Goal: Navigation & Orientation: Find specific page/section

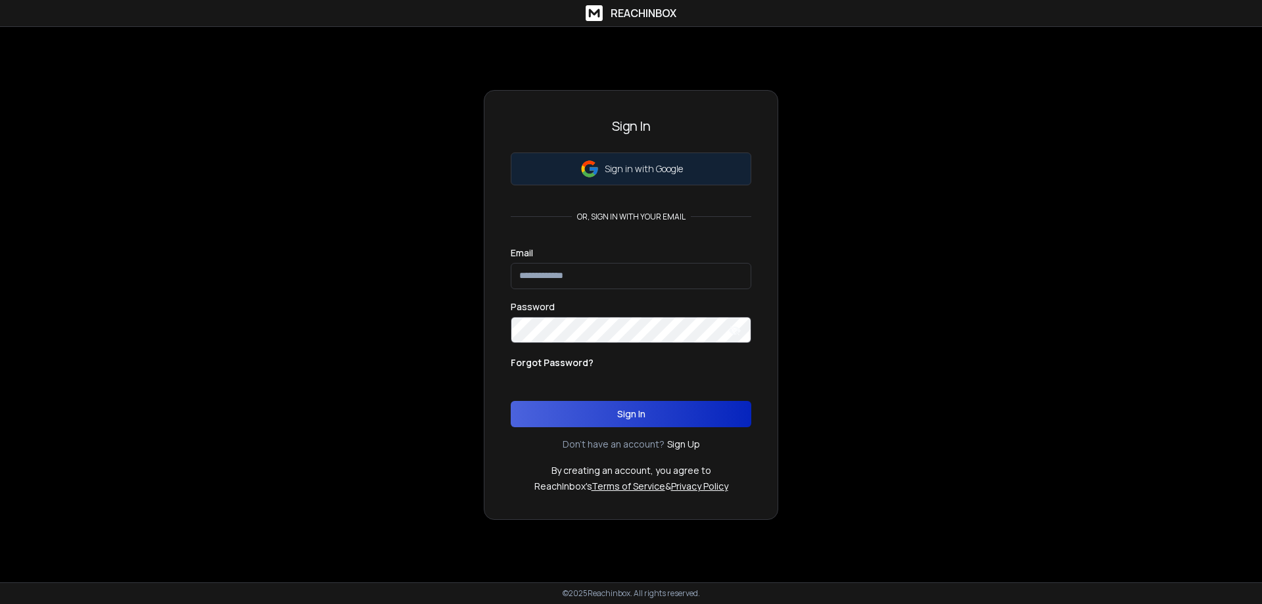
click at [553, 170] on button "Sign in with Google" at bounding box center [631, 168] width 241 height 33
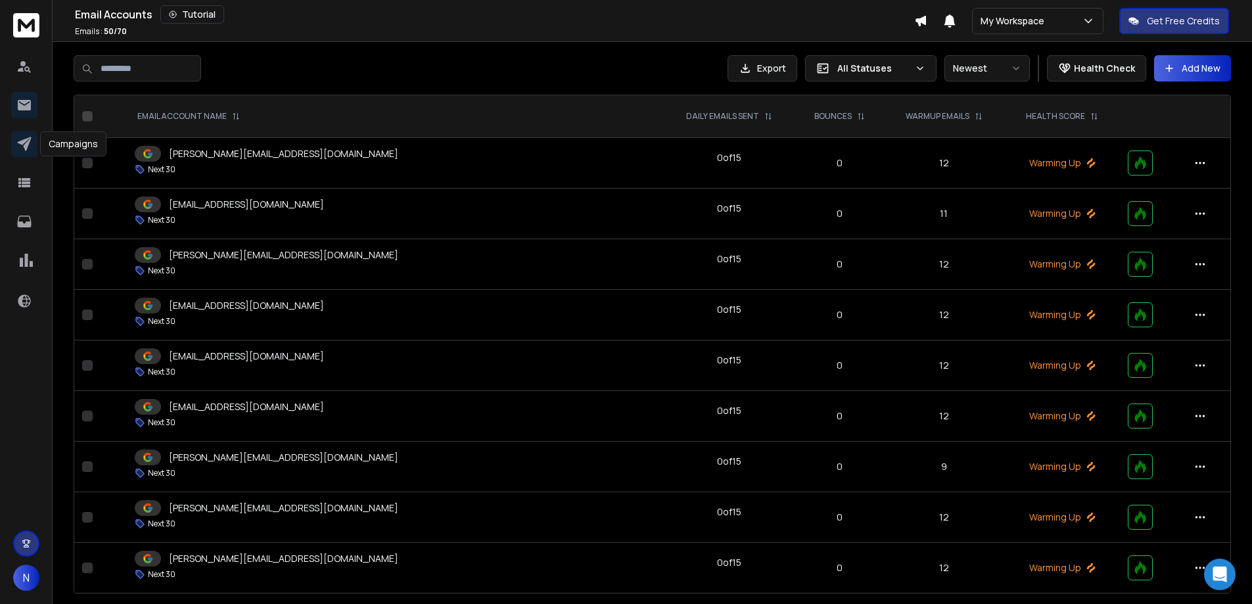
click at [20, 148] on icon at bounding box center [24, 144] width 16 height 16
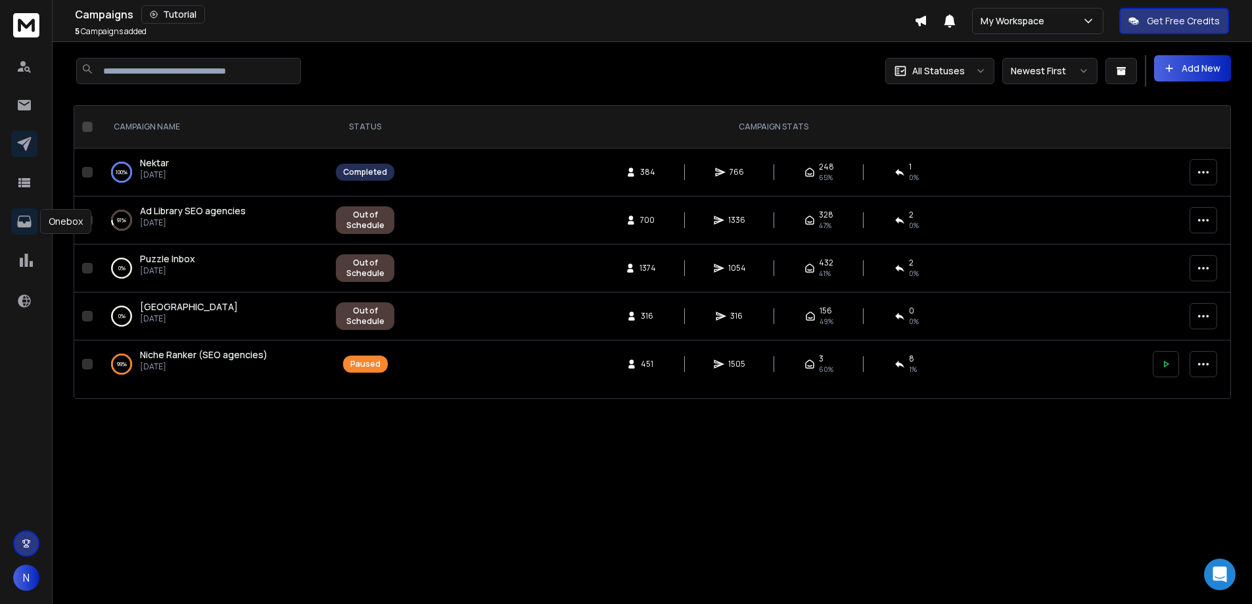
click at [20, 210] on link at bounding box center [24, 221] width 26 height 26
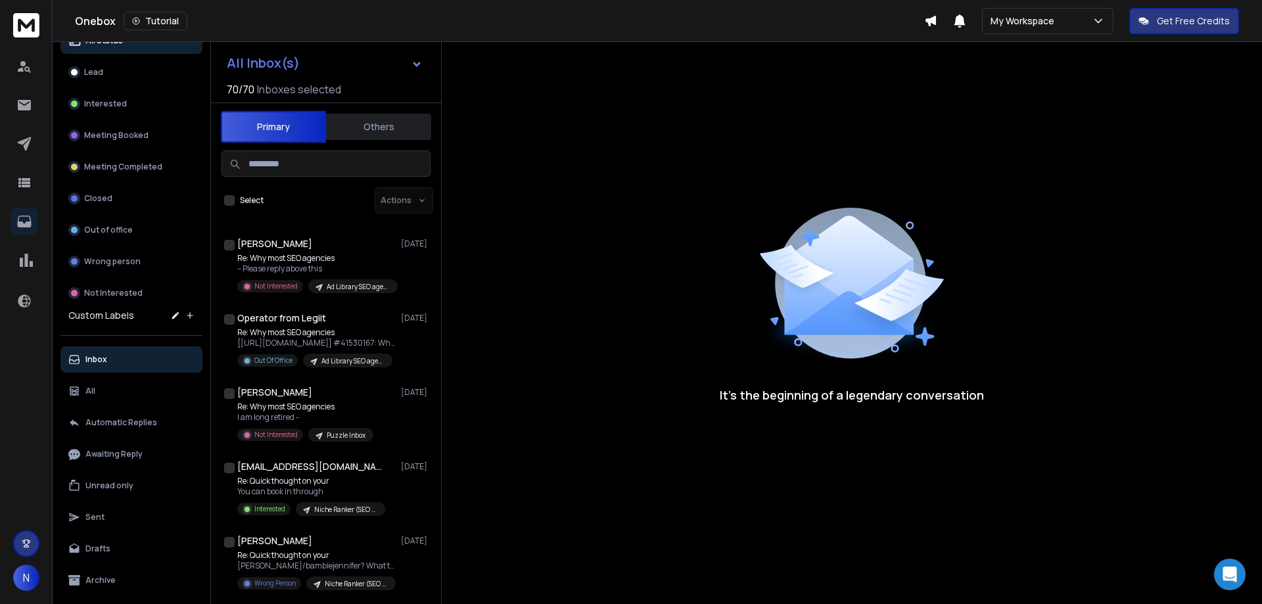
scroll to position [151, 0]
click at [117, 480] on p "Unread only" at bounding box center [109, 485] width 48 height 11
